Goal: Task Accomplishment & Management: Manage account settings

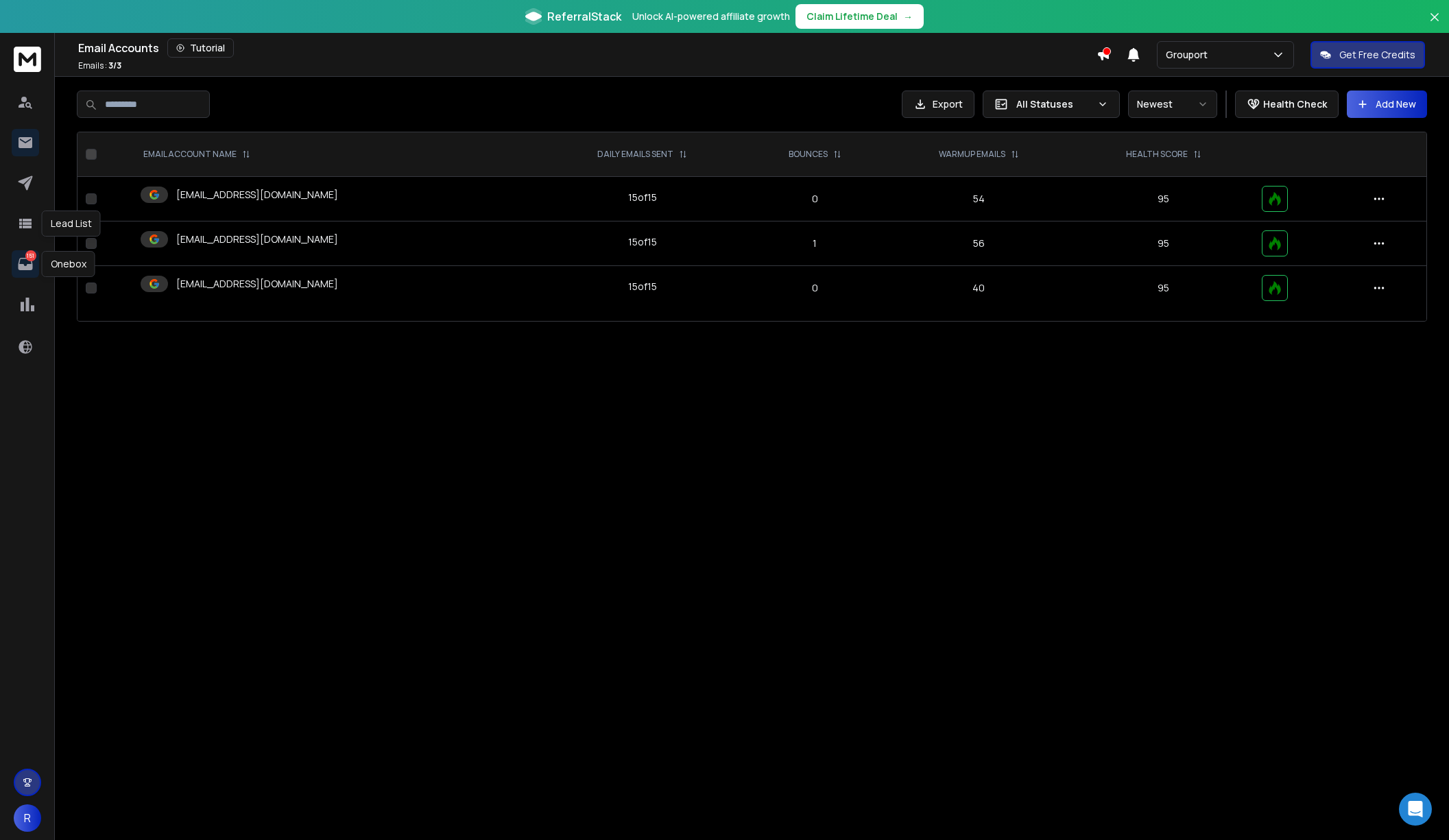
click at [25, 254] on p "151" at bounding box center [31, 256] width 11 height 11
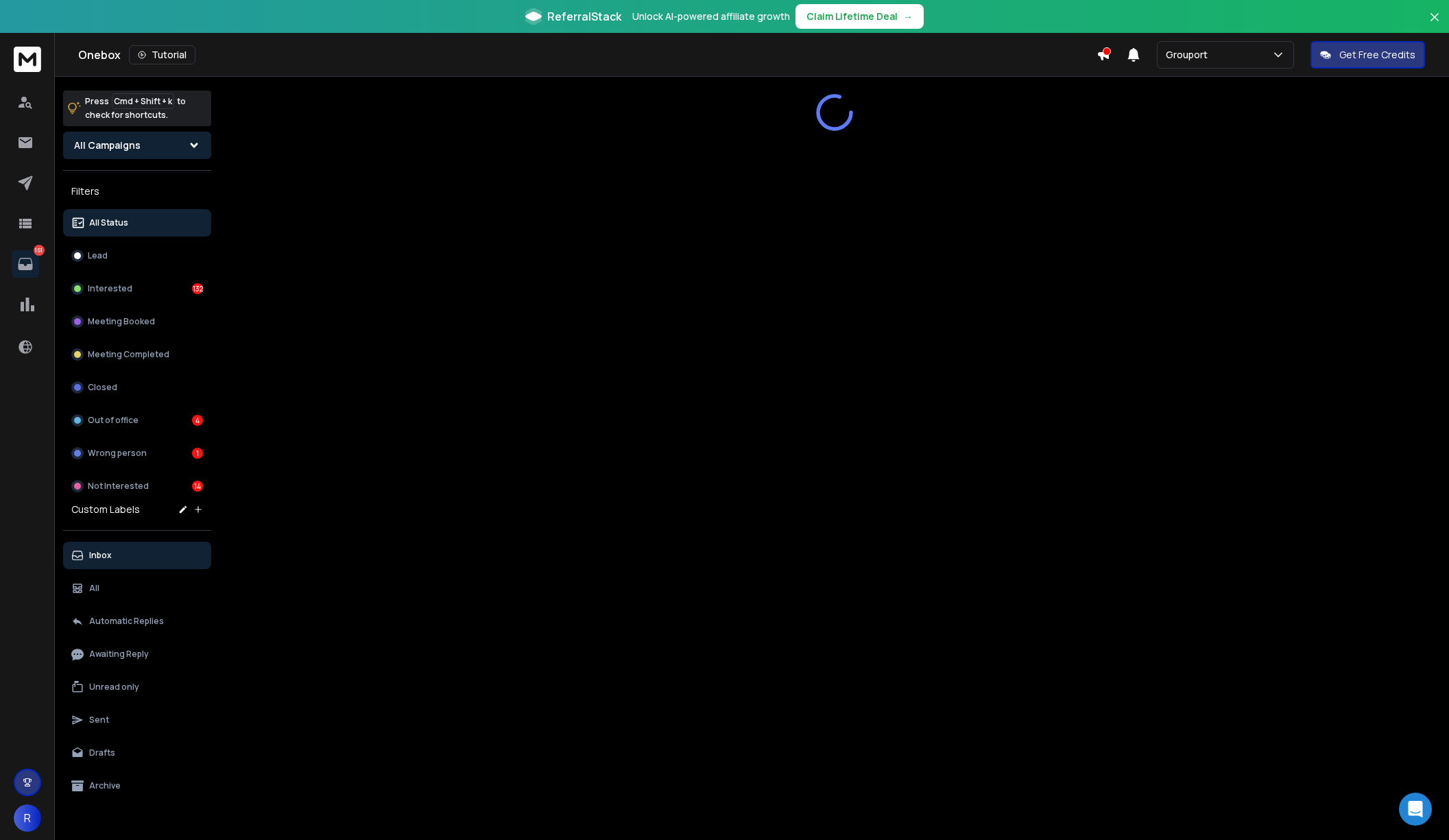
click at [124, 148] on h1 "All Campaigns" at bounding box center [107, 146] width 66 height 14
click at [267, 166] on div "Press Cmd + Shift + k to check for shortcuts. All Campaigns All Campaigns Filte…" at bounding box center [752, 497] width 1394 height 840
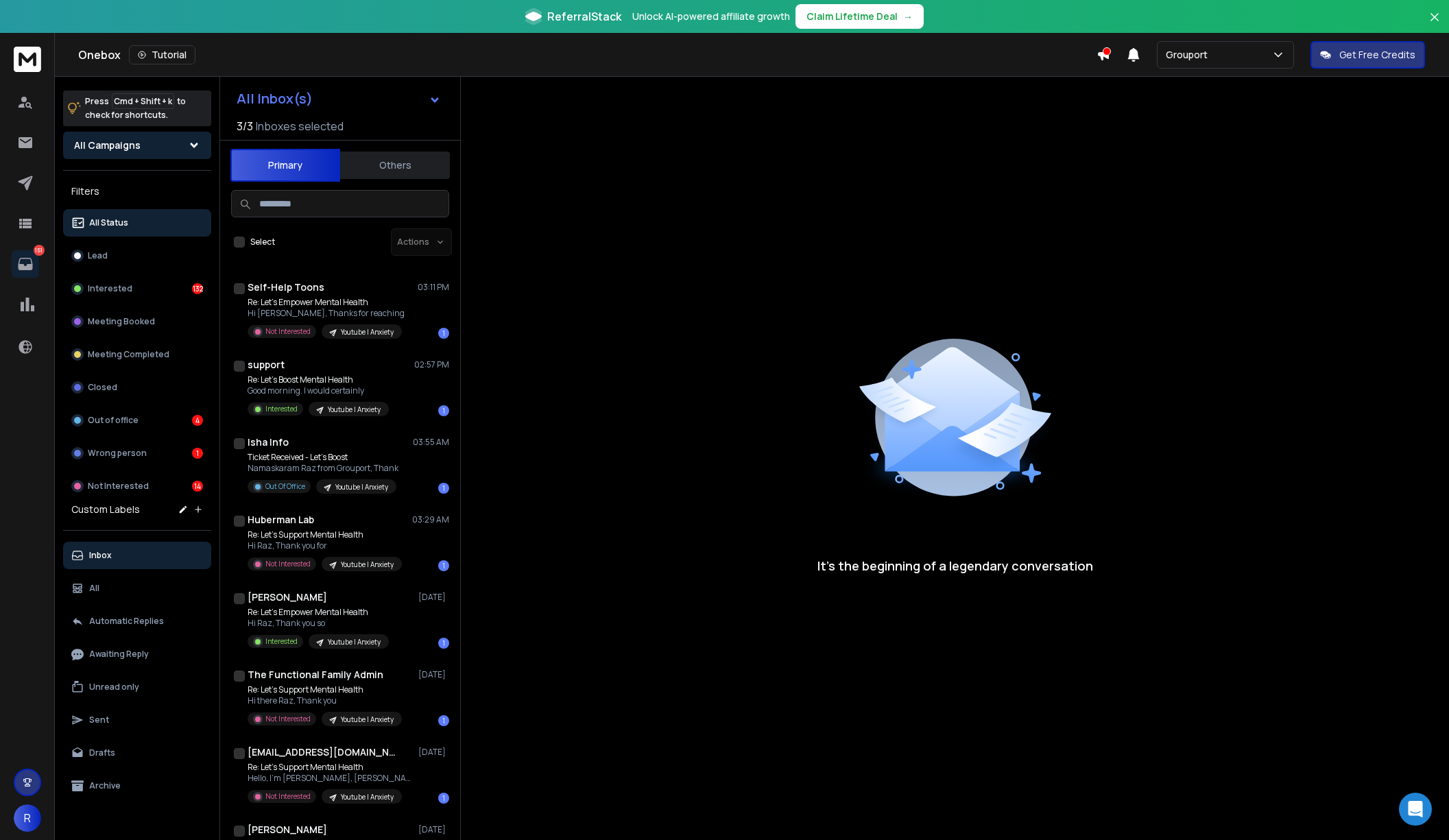
click at [140, 149] on button "All Campaigns" at bounding box center [137, 146] width 148 height 27
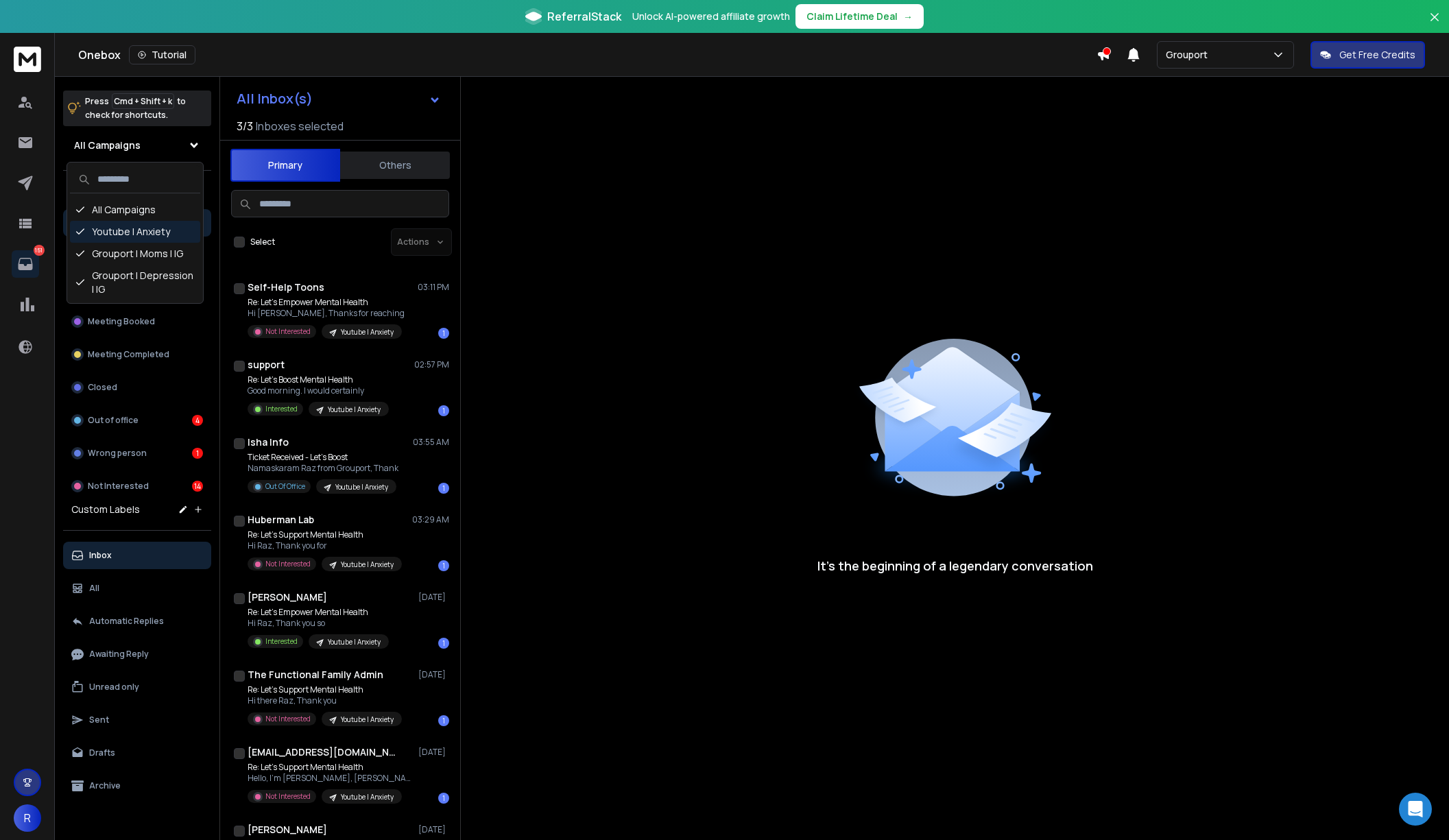
click at [113, 230] on div "Youtube | Anxiety" at bounding box center [135, 231] width 130 height 22
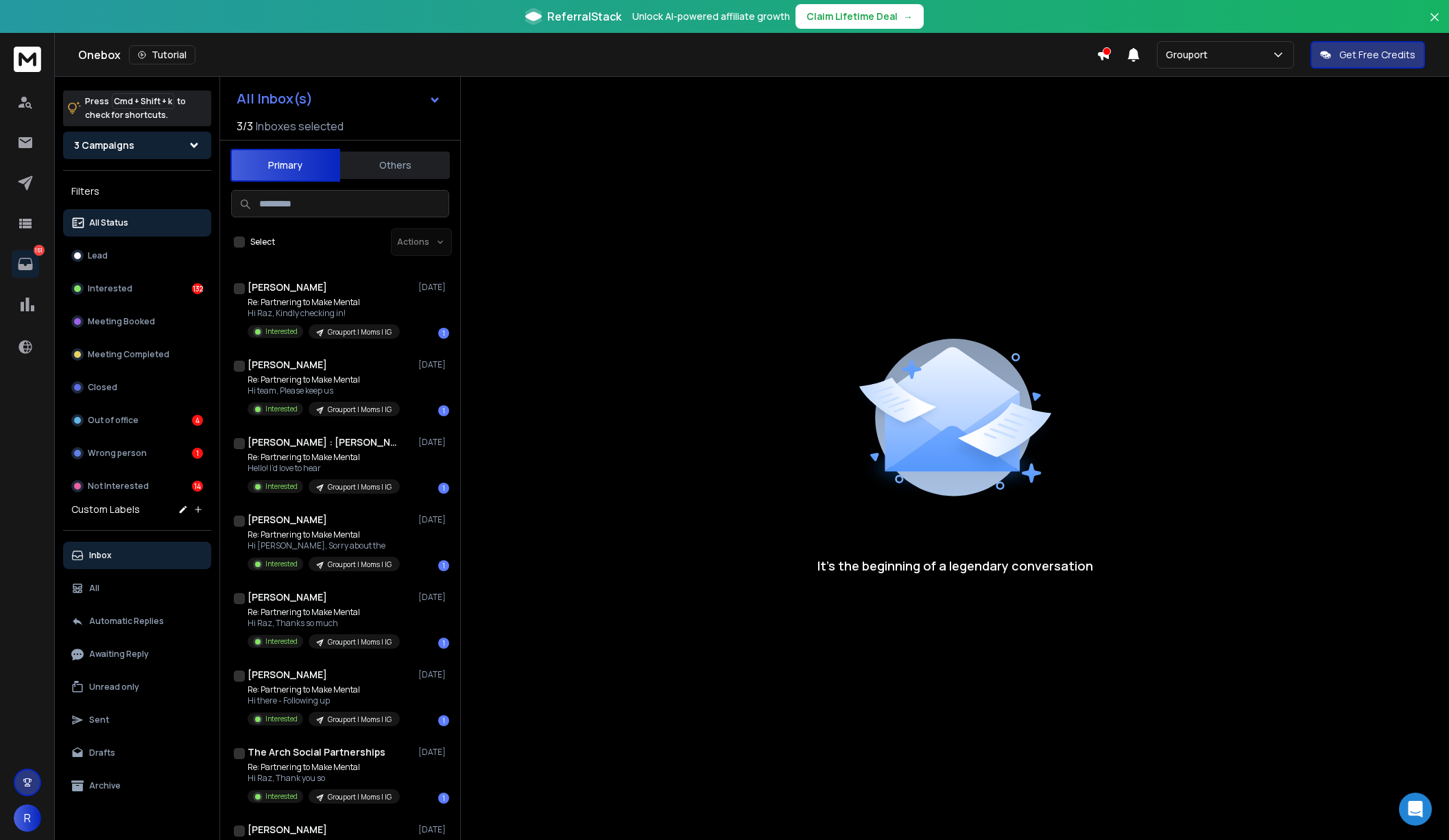
click at [119, 150] on h1 "3 Campaigns" at bounding box center [104, 146] width 60 height 14
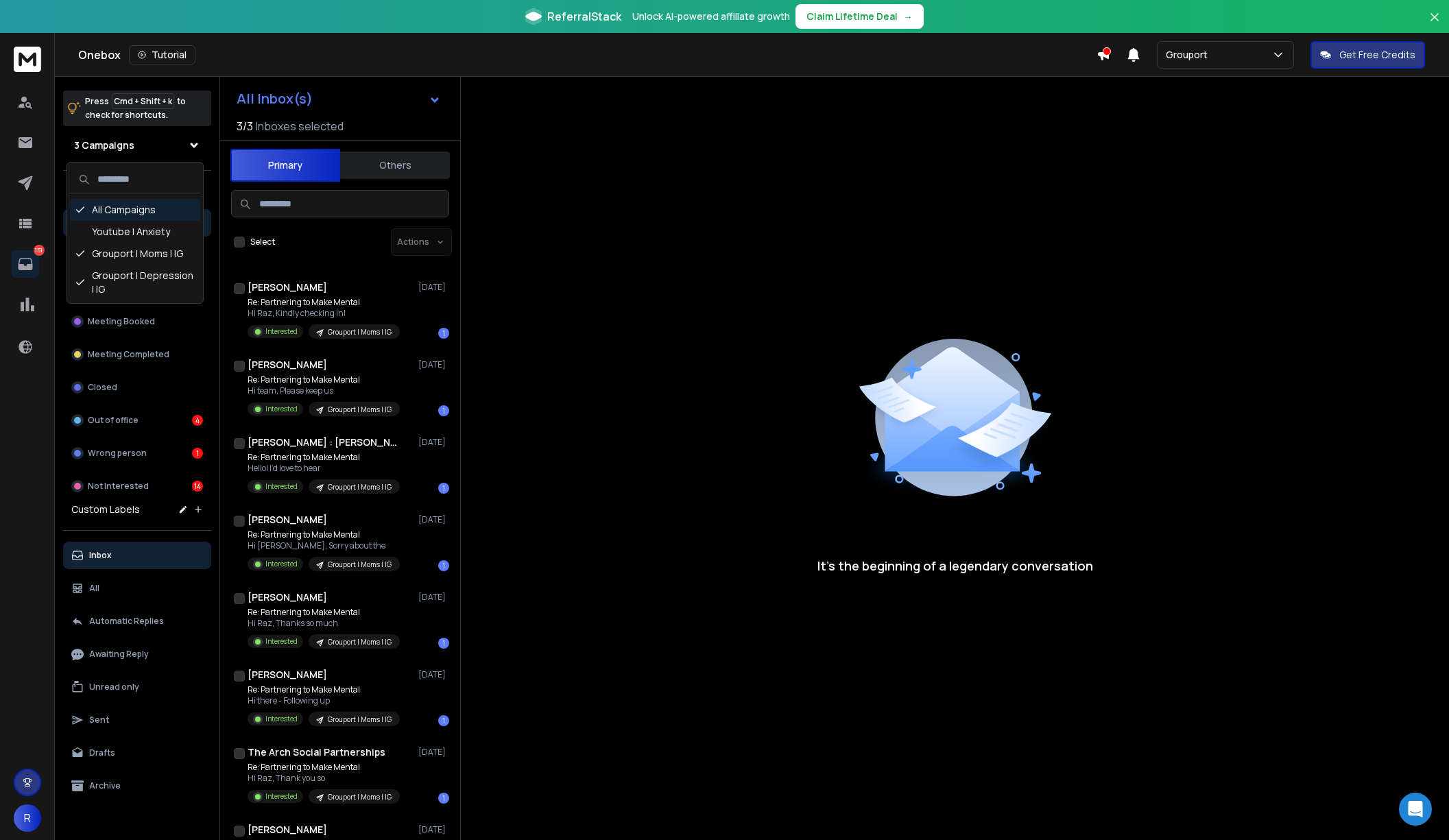
click at [98, 212] on div "All Campaigns" at bounding box center [135, 210] width 130 height 22
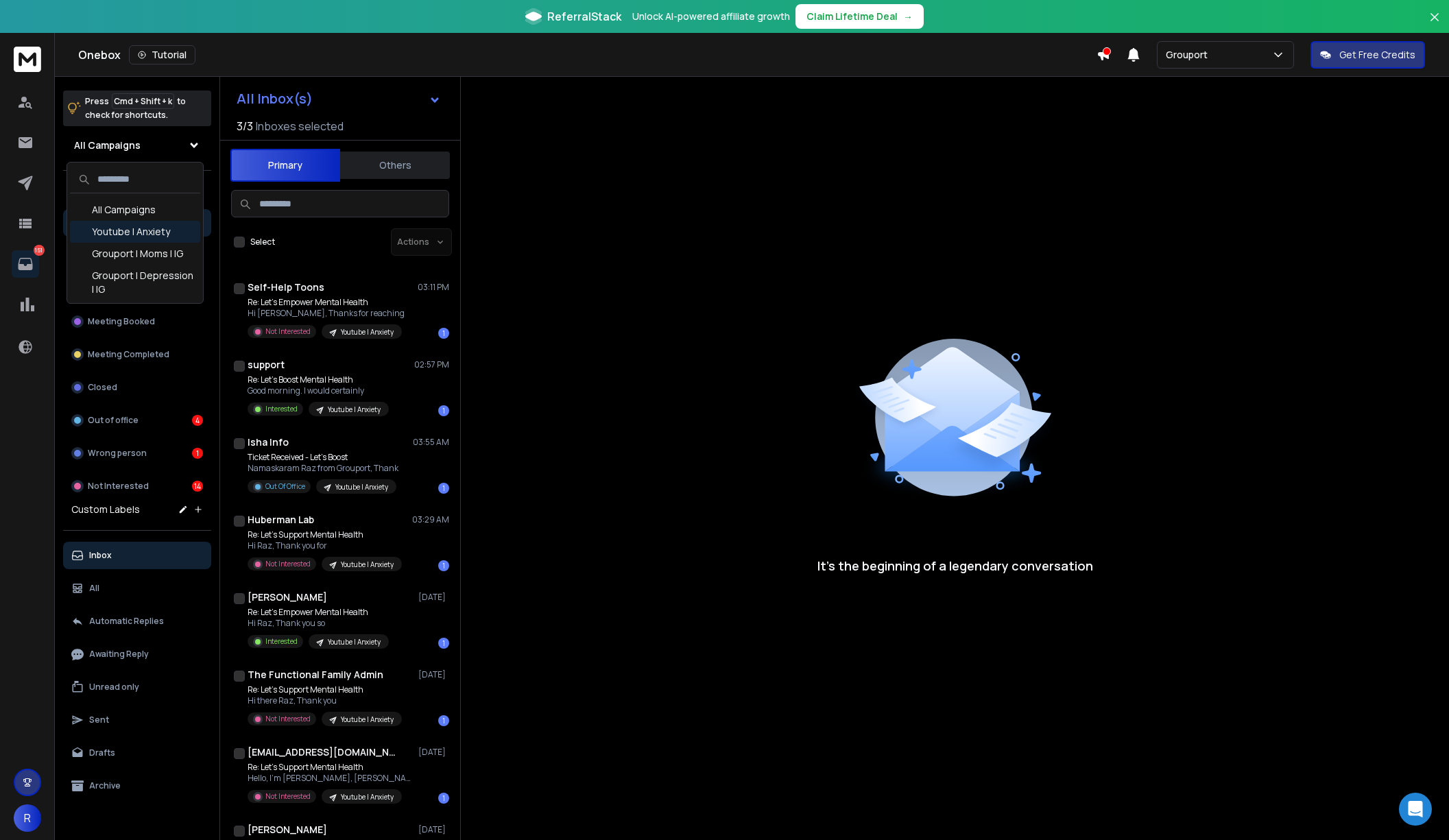
click at [107, 227] on div "Youtube | Anxiety" at bounding box center [135, 231] width 130 height 22
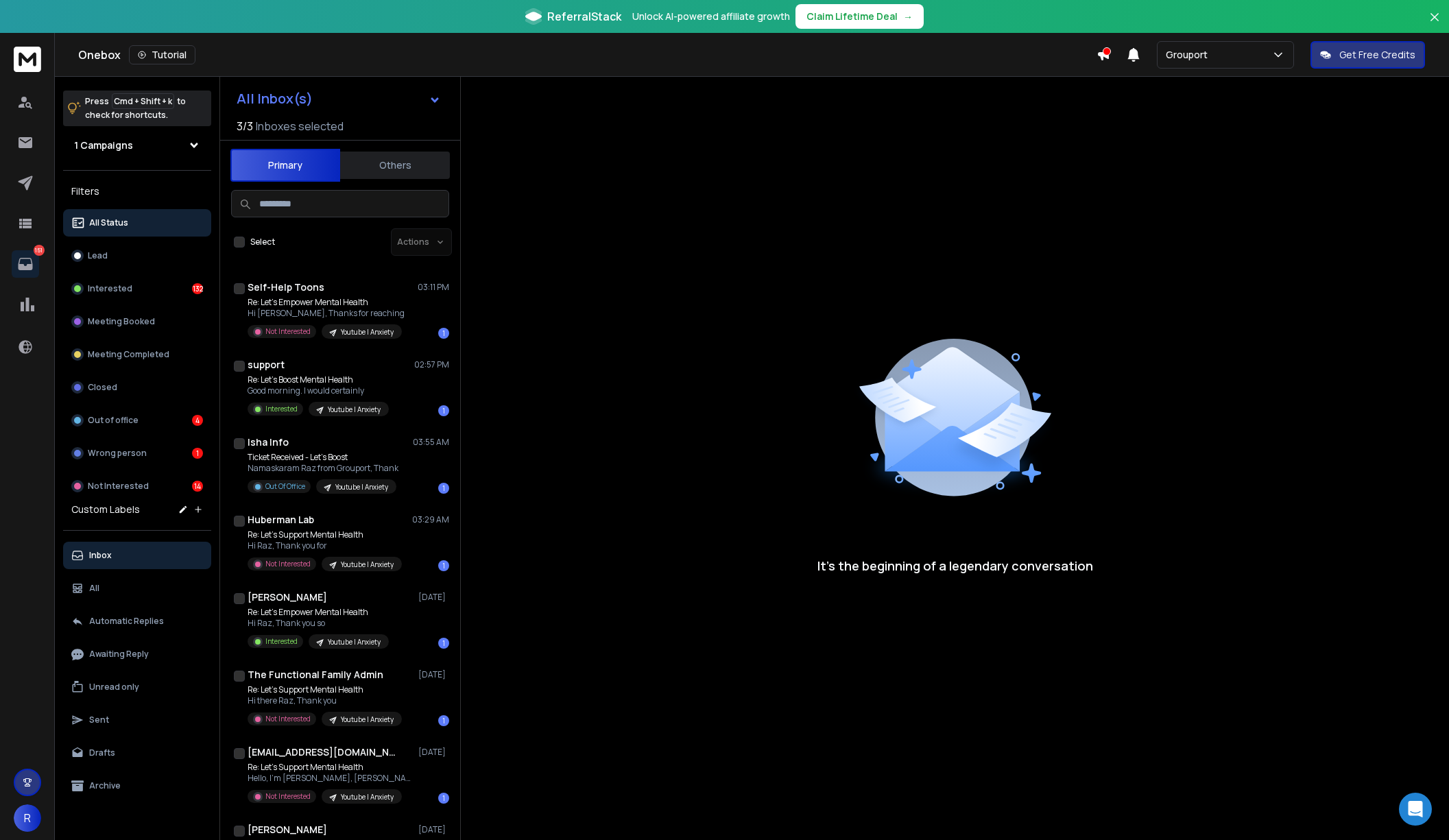
click at [460, 481] on div "All Inbox(s) 3 / 3 Inboxes selected Primary Others Select Actions Self-Help Too…" at bounding box center [340, 497] width 241 height 840
drag, startPoint x: 460, startPoint y: 481, endPoint x: 452, endPoint y: 581, distance: 100.3
click at [452, 581] on div "All Inbox(s) 3 / 3 Inboxes selected Primary Others Select Actions Self-Help Too…" at bounding box center [340, 497] width 241 height 840
